Goal: Communication & Community: Answer question/provide support

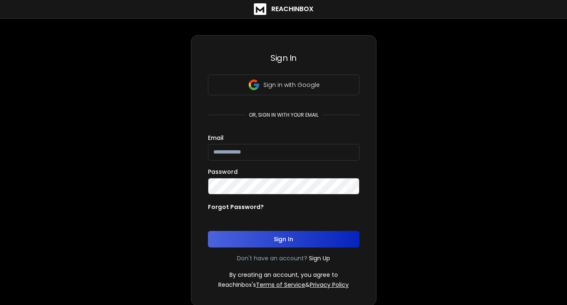
click at [279, 142] on div "Email" at bounding box center [284, 148] width 152 height 26
click at [284, 149] on input "email" at bounding box center [284, 152] width 152 height 17
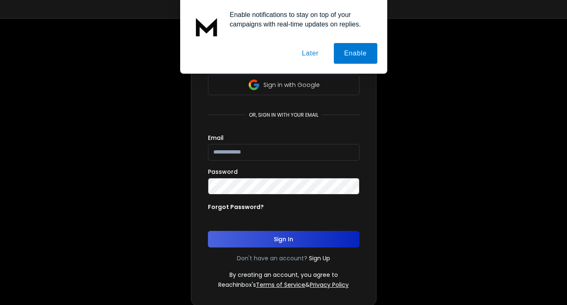
paste input "**********"
type input "**********"
click at [306, 238] on button "Sign In" at bounding box center [284, 239] width 152 height 17
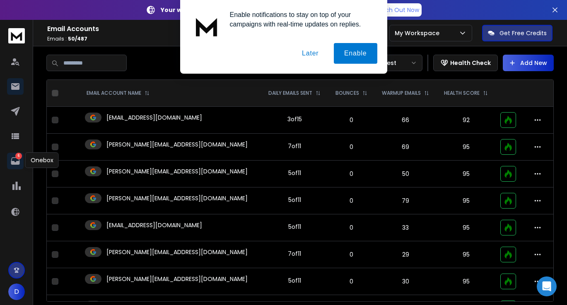
click at [16, 158] on icon at bounding box center [15, 161] width 10 height 10
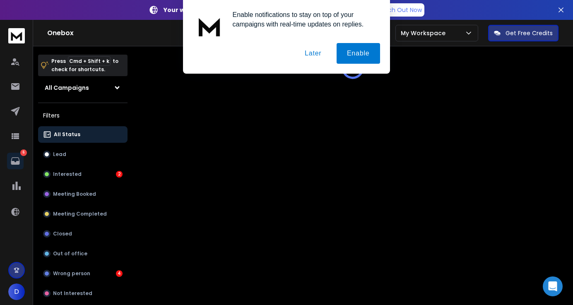
click at [315, 51] on button "Later" at bounding box center [312, 53] width 37 height 21
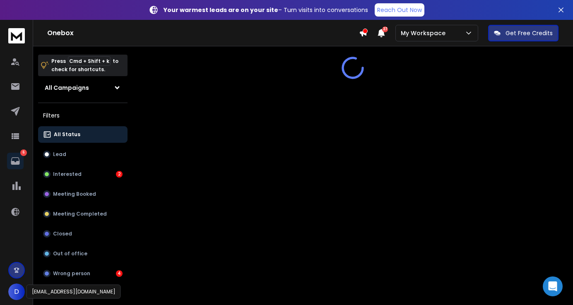
click at [19, 291] on span "D" at bounding box center [16, 292] width 17 height 17
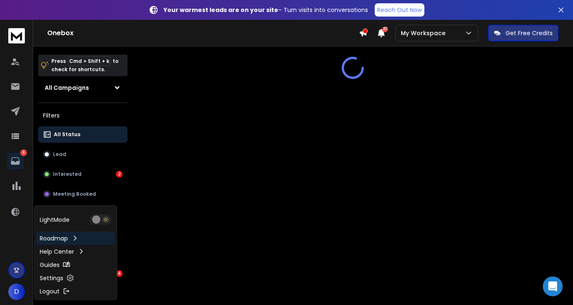
click at [106, 217] on icon at bounding box center [106, 220] width 6 height 6
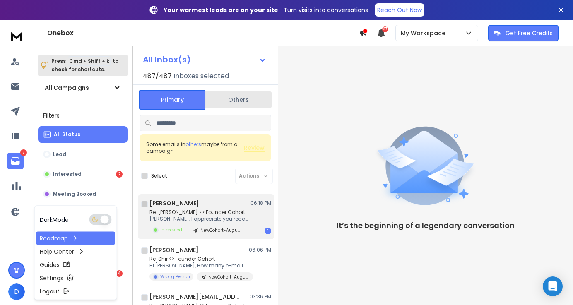
scroll to position [105, 0]
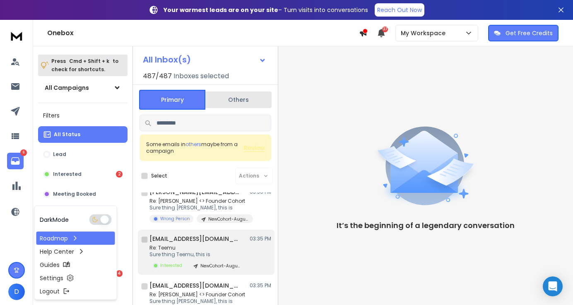
click at [245, 243] on div "[EMAIL_ADDRESS][DOMAIN_NAME] 03:35 PM Re: Teemu Sure thing Teemu, this is Inter…" at bounding box center [210, 252] width 122 height 35
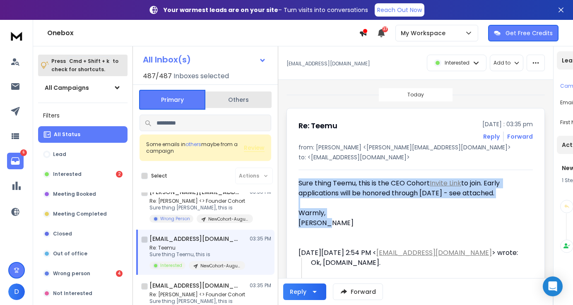
drag, startPoint x: 338, startPoint y: 225, endPoint x: 294, endPoint y: 176, distance: 66.0
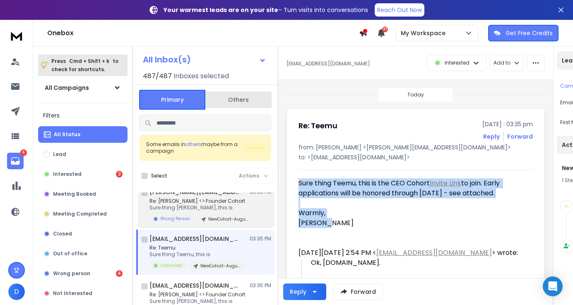
copy div "Sure thing [PERSON_NAME], this is the CEO Cohort Invite Link to join. Early app…"
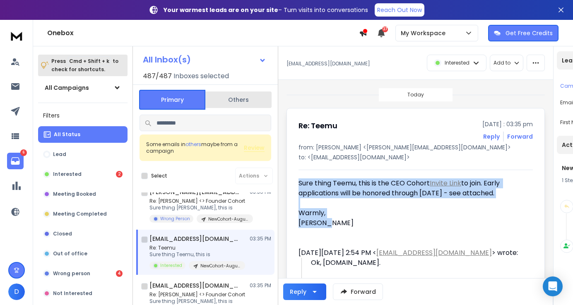
scroll to position [0, 0]
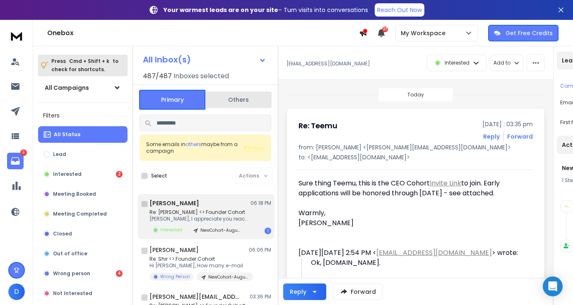
click at [231, 212] on p "Re: [PERSON_NAME] <> Founder Cohort" at bounding box center [198, 212] width 99 height 7
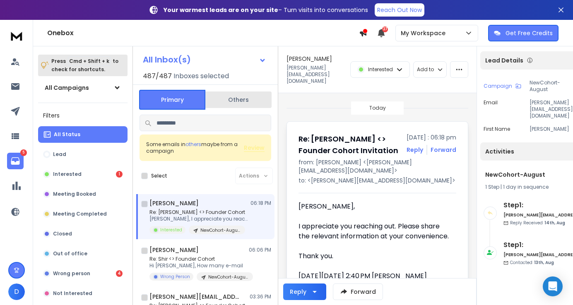
click at [296, 290] on div "Reply" at bounding box center [298, 292] width 17 height 8
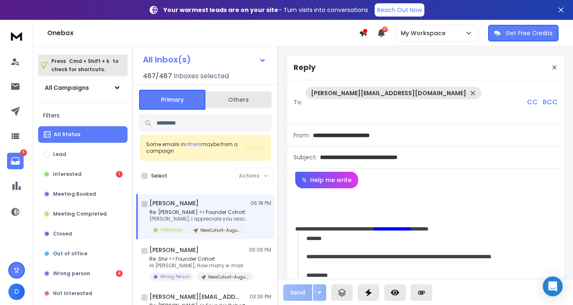
click at [305, 197] on div at bounding box center [425, 201] width 261 height 9
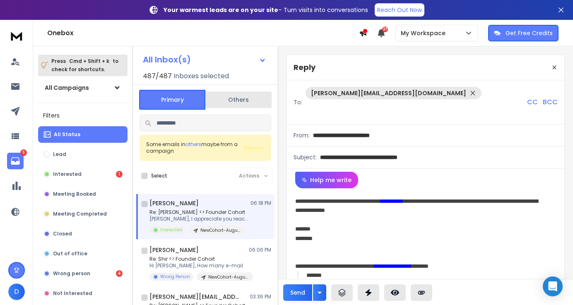
click at [315, 197] on div "**********" at bounding box center [419, 206] width 248 height 19
click at [327, 197] on div "**********" at bounding box center [419, 206] width 248 height 19
click at [423, 288] on button at bounding box center [422, 292] width 22 height 17
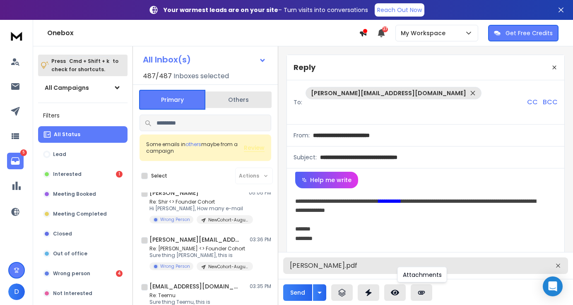
click at [297, 294] on button "Send" at bounding box center [297, 292] width 29 height 17
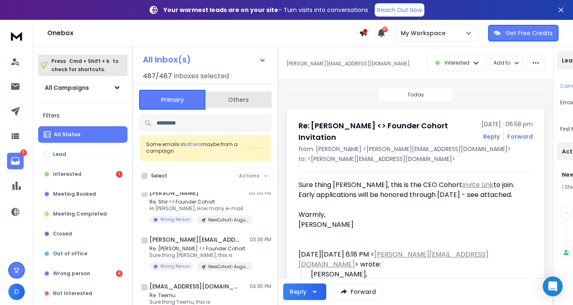
click at [226, 93] on button "Others" at bounding box center [238, 100] width 66 height 18
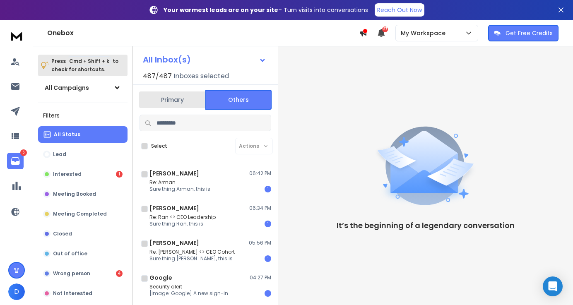
click at [179, 98] on button "Primary" at bounding box center [172, 100] width 66 height 18
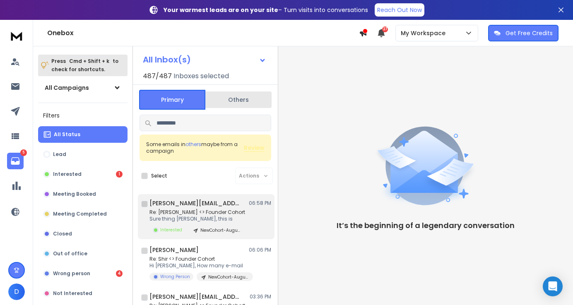
click at [200, 211] on p "Re: [PERSON_NAME] <> Founder Cohort" at bounding box center [197, 212] width 96 height 7
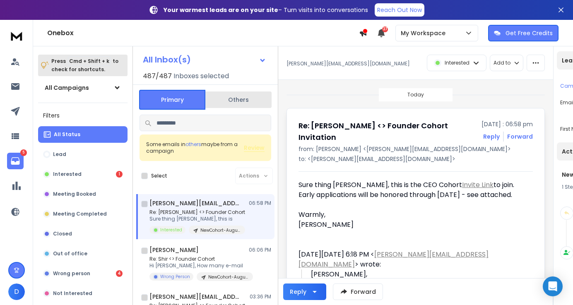
click at [462, 185] on link "Invite Link" at bounding box center [477, 185] width 31 height 10
click at [238, 93] on button "Others" at bounding box center [238, 100] width 66 height 18
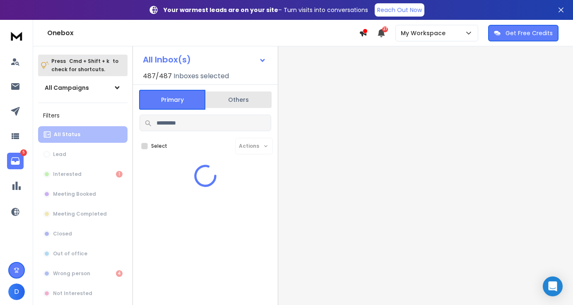
click at [176, 106] on button "Primary" at bounding box center [172, 100] width 66 height 20
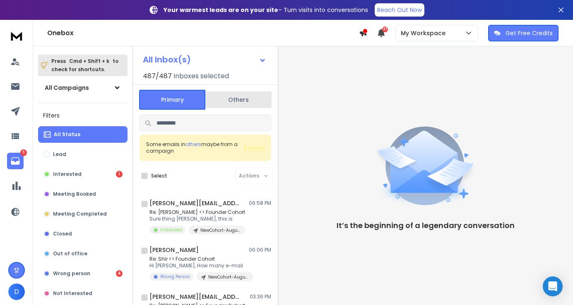
click at [241, 95] on button "Others" at bounding box center [238, 100] width 66 height 18
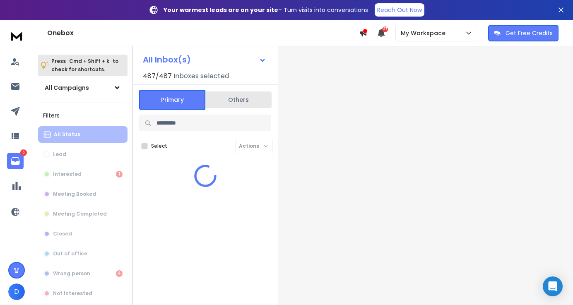
click at [185, 104] on button "Primary" at bounding box center [172, 100] width 66 height 20
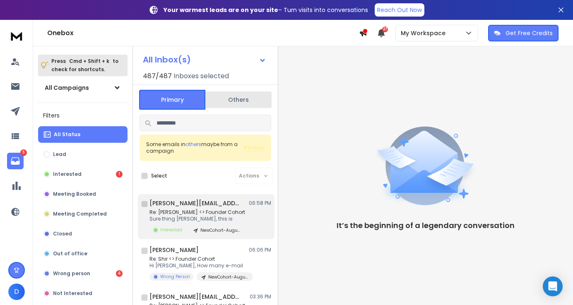
click at [226, 212] on p "Re: [PERSON_NAME] <> Founder Cohort" at bounding box center [197, 212] width 96 height 7
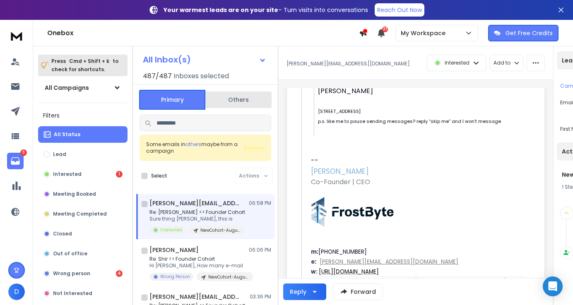
scroll to position [573, 0]
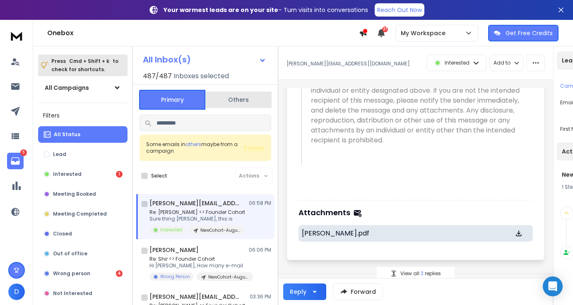
click at [322, 229] on div "[PERSON_NAME].pdf" at bounding box center [395, 234] width 186 height 10
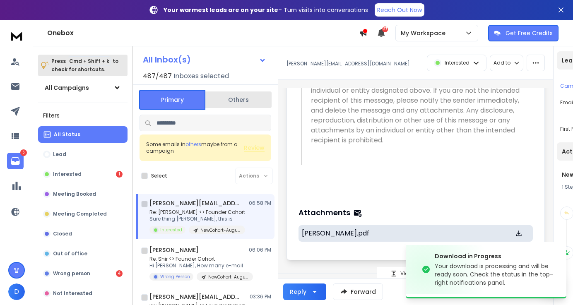
click at [521, 229] on icon at bounding box center [519, 233] width 8 height 8
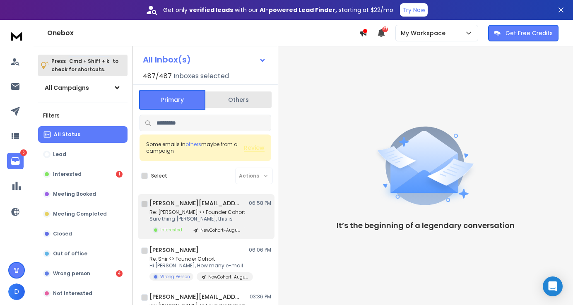
click at [249, 210] on div "Re: Saul <> Founder Cohort Sure thing Saul, this is Interested NewCohort-August" at bounding box center [210, 221] width 122 height 25
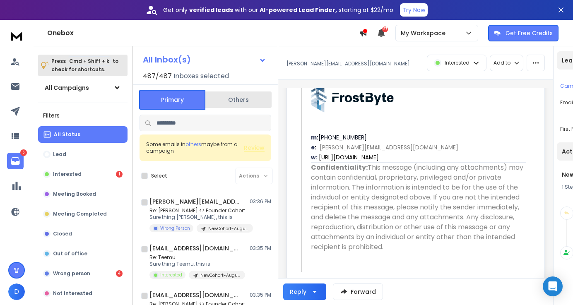
scroll to position [573, 0]
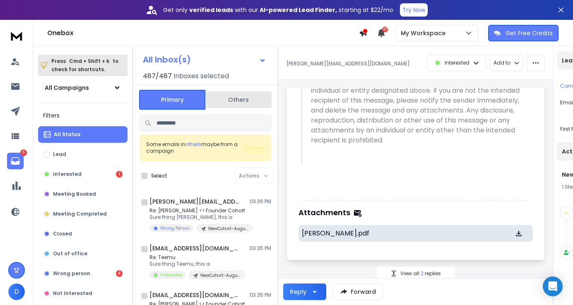
click at [327, 225] on div "[PERSON_NAME].pdf" at bounding box center [416, 233] width 234 height 17
click at [519, 229] on icon at bounding box center [519, 233] width 8 height 8
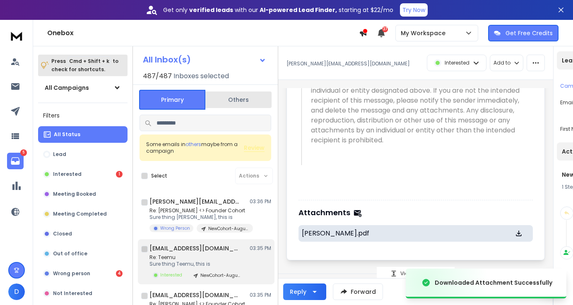
click at [232, 244] on div "[EMAIL_ADDRESS][DOMAIN_NAME] 03:35 PM Re: Teemu Sure thing Teemu, this is Inter…" at bounding box center [206, 261] width 137 height 45
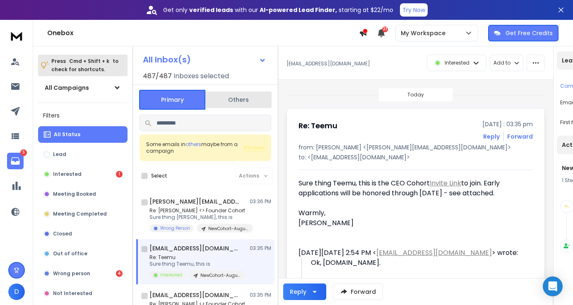
scroll to position [57, 0]
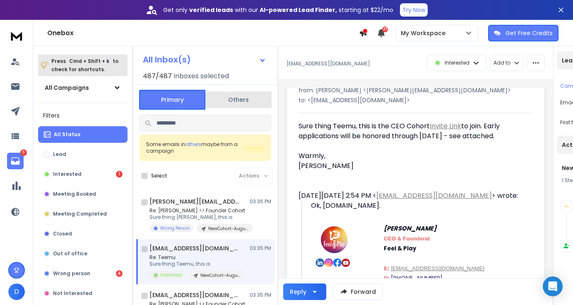
drag, startPoint x: 453, startPoint y: 191, endPoint x: 394, endPoint y: 238, distance: 75.4
